Goal: Task Accomplishment & Management: Manage account settings

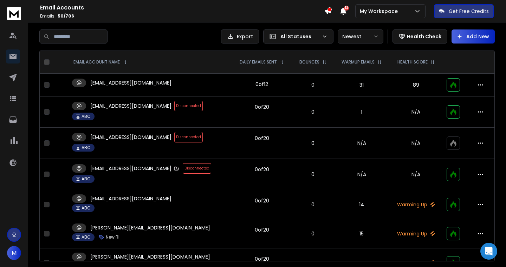
click at [477, 31] on button "Add New" at bounding box center [472, 37] width 43 height 14
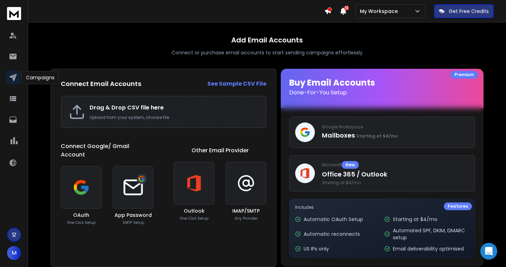
click at [9, 78] on icon at bounding box center [13, 77] width 8 height 8
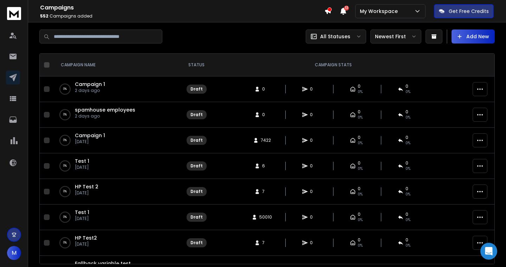
click at [472, 40] on button "Add New" at bounding box center [472, 37] width 43 height 14
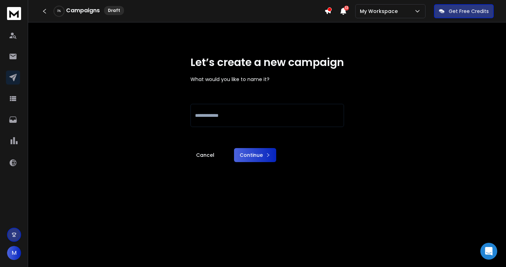
click at [279, 122] on input at bounding box center [267, 115] width 154 height 23
type input "******"
click at [234, 148] on button "Continue" at bounding box center [255, 155] width 42 height 14
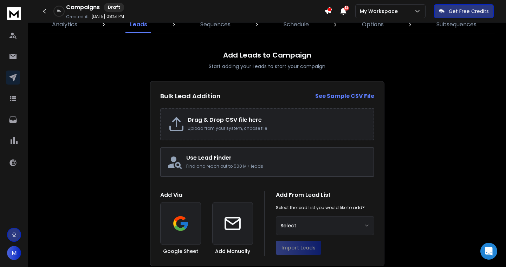
scroll to position [28, 0]
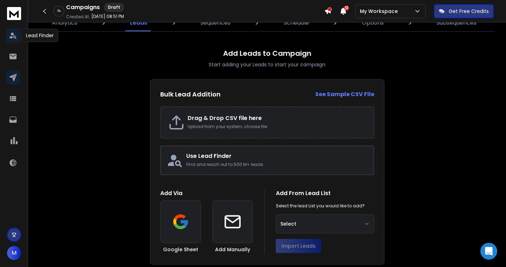
click at [10, 38] on icon at bounding box center [13, 35] width 8 height 8
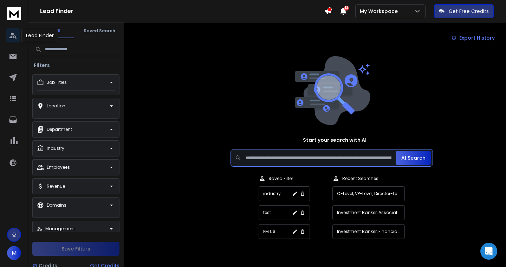
click at [284, 152] on textarea at bounding box center [319, 158] width 146 height 14
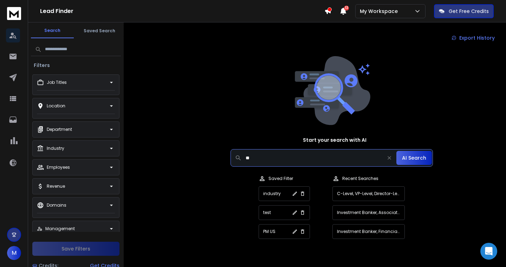
type textarea "*"
type textarea "**********"
click at [366, 154] on textarea "**********" at bounding box center [314, 158] width 137 height 14
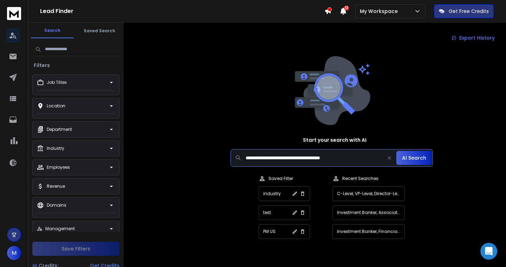
click at [365, 159] on textarea "**********" at bounding box center [314, 158] width 137 height 14
click at [428, 159] on button "AI Search" at bounding box center [413, 158] width 35 height 14
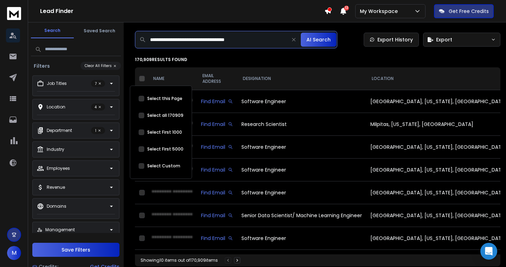
click at [143, 77] on button "Select this Page" at bounding box center [142, 79] width 6 height 6
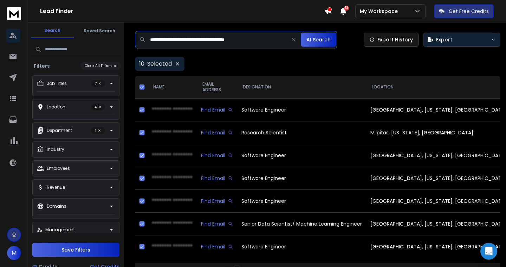
click at [473, 45] on button "Export" at bounding box center [461, 40] width 77 height 14
click at [178, 64] on icon at bounding box center [178, 64] width 6 height 6
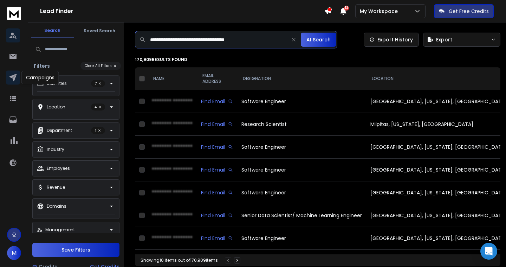
click at [15, 77] on icon at bounding box center [12, 77] width 7 height 7
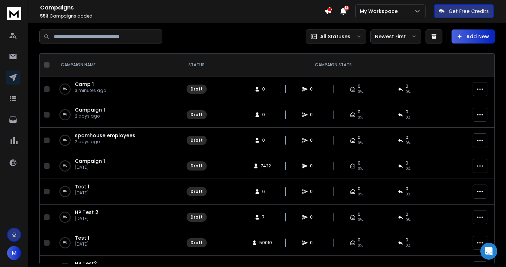
click at [114, 85] on div "0 % Camp 1 3 minutes ago" at bounding box center [113, 89] width 109 height 17
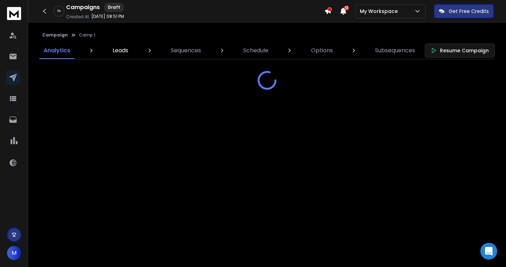
click at [118, 56] on link "Leads" at bounding box center [120, 50] width 24 height 17
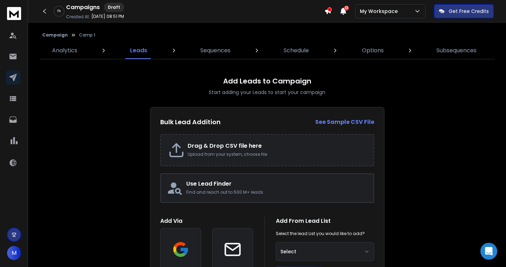
scroll to position [35, 0]
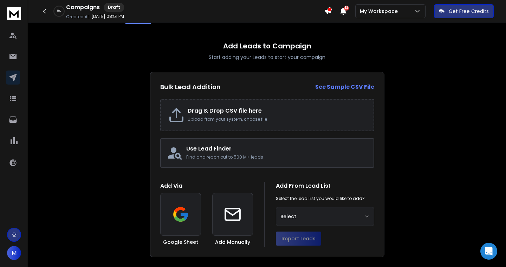
click at [262, 116] on div "Drag & Drop CSV file here Upload from your system, choose file" at bounding box center [277, 115] width 179 height 17
type input "**********"
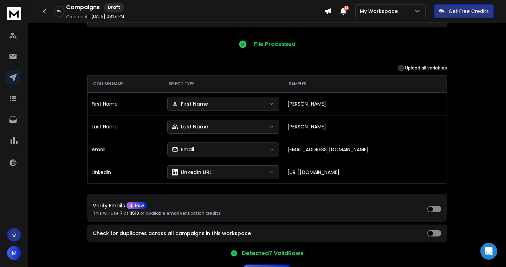
scroll to position [70, 0]
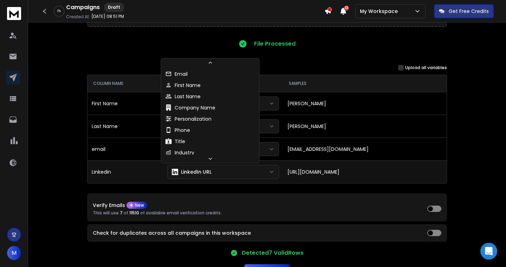
click at [218, 168] on button "LinkedIn URL" at bounding box center [222, 172] width 111 height 14
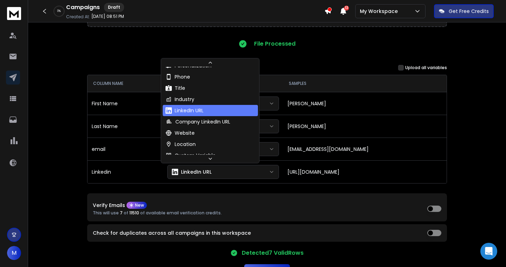
scroll to position [64, 0]
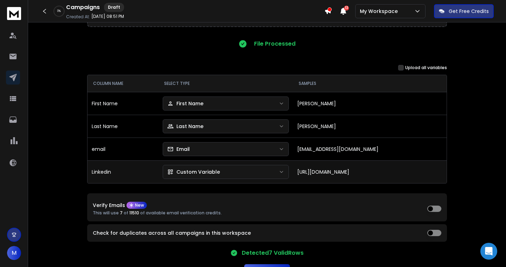
click at [207, 169] on div "Custom Variable" at bounding box center [193, 172] width 53 height 7
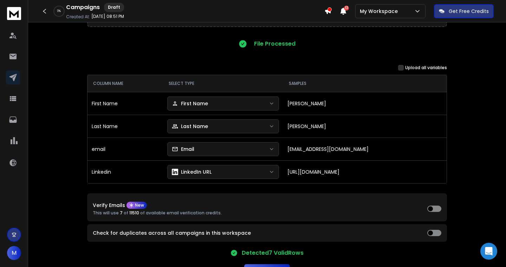
scroll to position [92, 0]
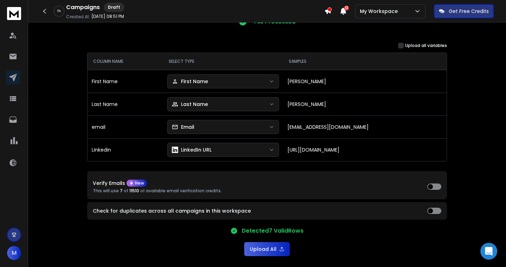
click at [273, 247] on button "Upload All" at bounding box center [267, 249] width 46 height 14
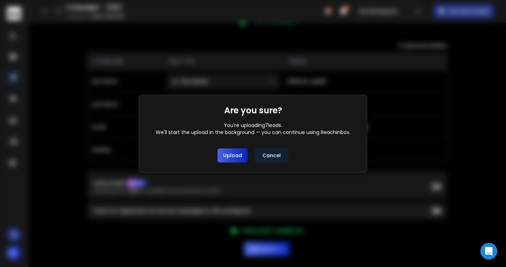
click at [233, 154] on button "Upload" at bounding box center [232, 156] width 30 height 14
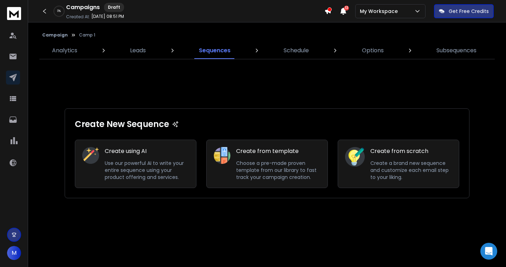
click at [376, 152] on h1 "Create from scratch" at bounding box center [410, 151] width 81 height 8
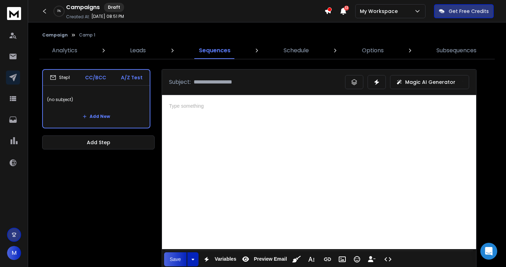
click at [224, 113] on div at bounding box center [319, 172] width 314 height 154
click at [224, 262] on span "Variables" at bounding box center [225, 259] width 25 height 6
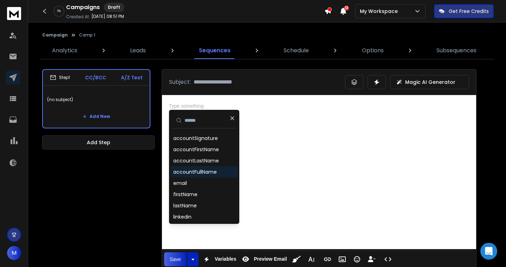
click at [269, 160] on div at bounding box center [319, 172] width 314 height 154
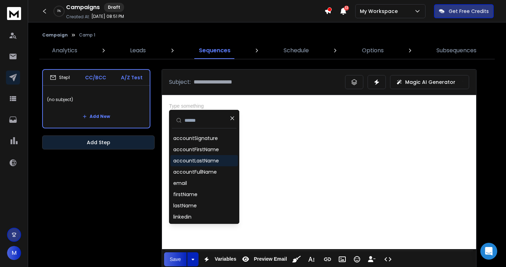
click at [121, 141] on button "Add Step" at bounding box center [98, 143] width 112 height 14
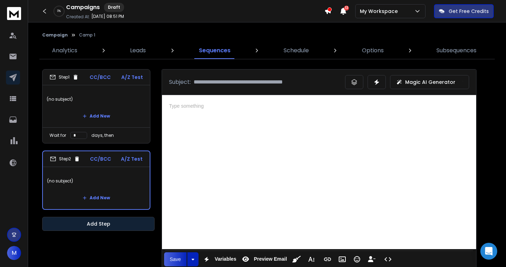
click at [99, 223] on button "Add Step" at bounding box center [98, 224] width 112 height 14
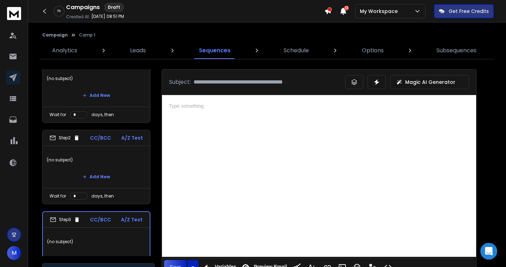
scroll to position [21, 0]
click at [81, 116] on input "*" at bounding box center [78, 114] width 17 height 7
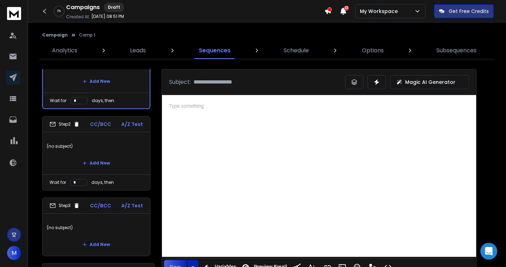
scroll to position [0, 0]
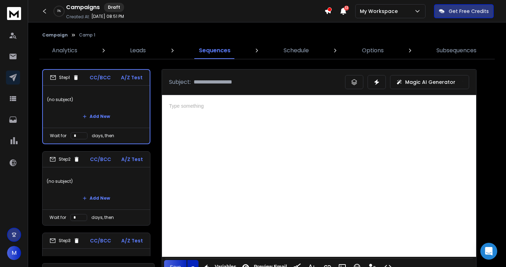
type input "*"
click at [286, 55] on link "Schedule" at bounding box center [296, 50] width 34 height 17
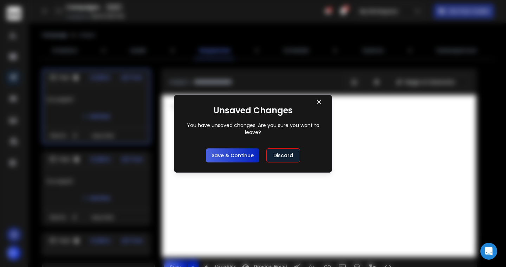
click at [248, 154] on button "Save & Continue" at bounding box center [232, 156] width 53 height 14
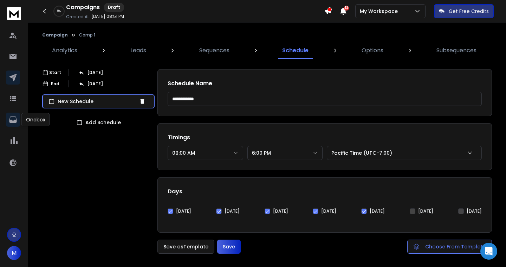
click at [9, 123] on icon at bounding box center [13, 120] width 8 height 8
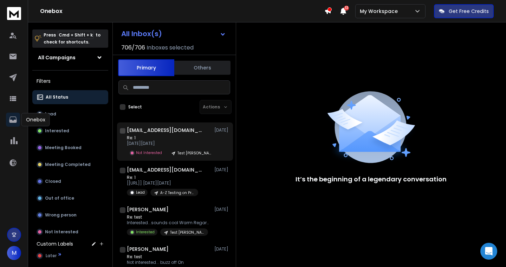
click at [145, 140] on p "Re: 1" at bounding box center [169, 138] width 84 height 6
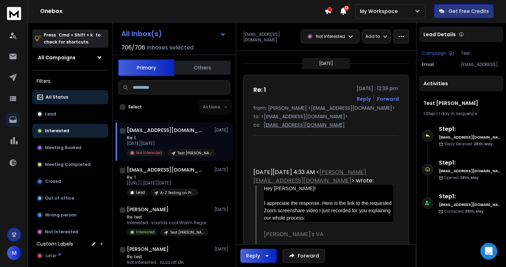
click at [65, 132] on p "Interested" at bounding box center [57, 131] width 24 height 6
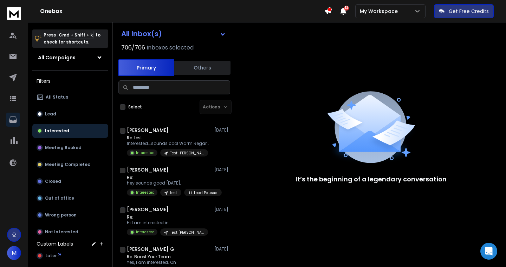
click at [79, 241] on div "Custom Labels" at bounding box center [70, 244] width 76 height 10
click at [83, 229] on button "Not Interested" at bounding box center [70, 232] width 76 height 14
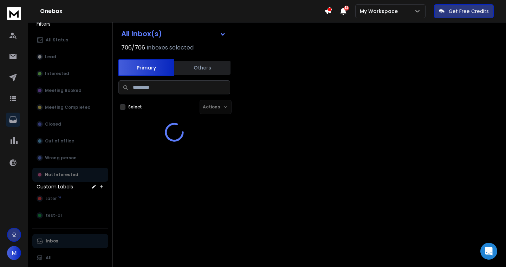
scroll to position [58, 0]
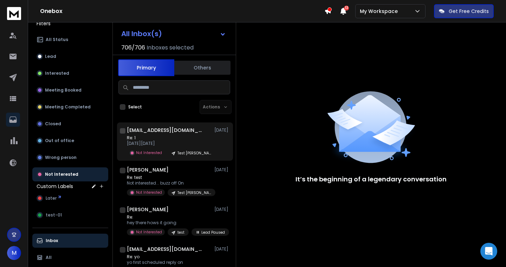
click at [153, 139] on p "Re: 1" at bounding box center [169, 138] width 84 height 6
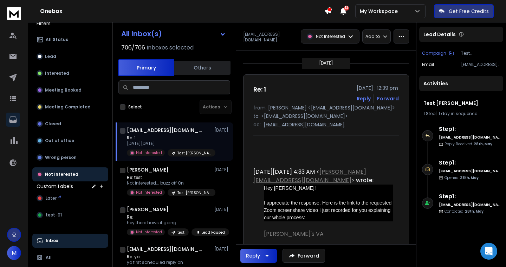
scroll to position [0, 0]
